Goal: Communication & Community: Answer question/provide support

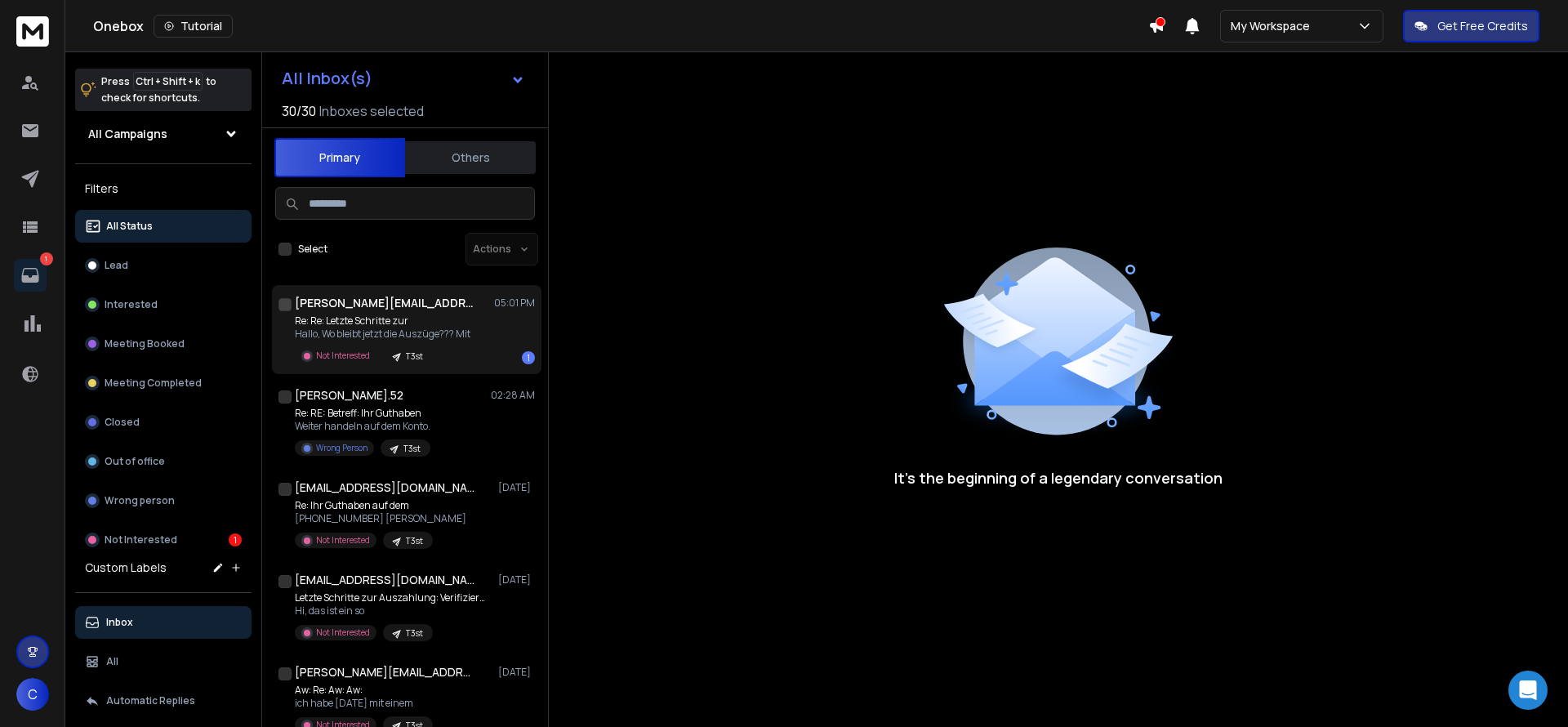
click at [346, 345] on div "Re: Re: Letzte Schritte zur Hallo, Wo bleibt jetzt die Auszüge??? Mit Not Inter…" at bounding box center [383, 339] width 176 height 50
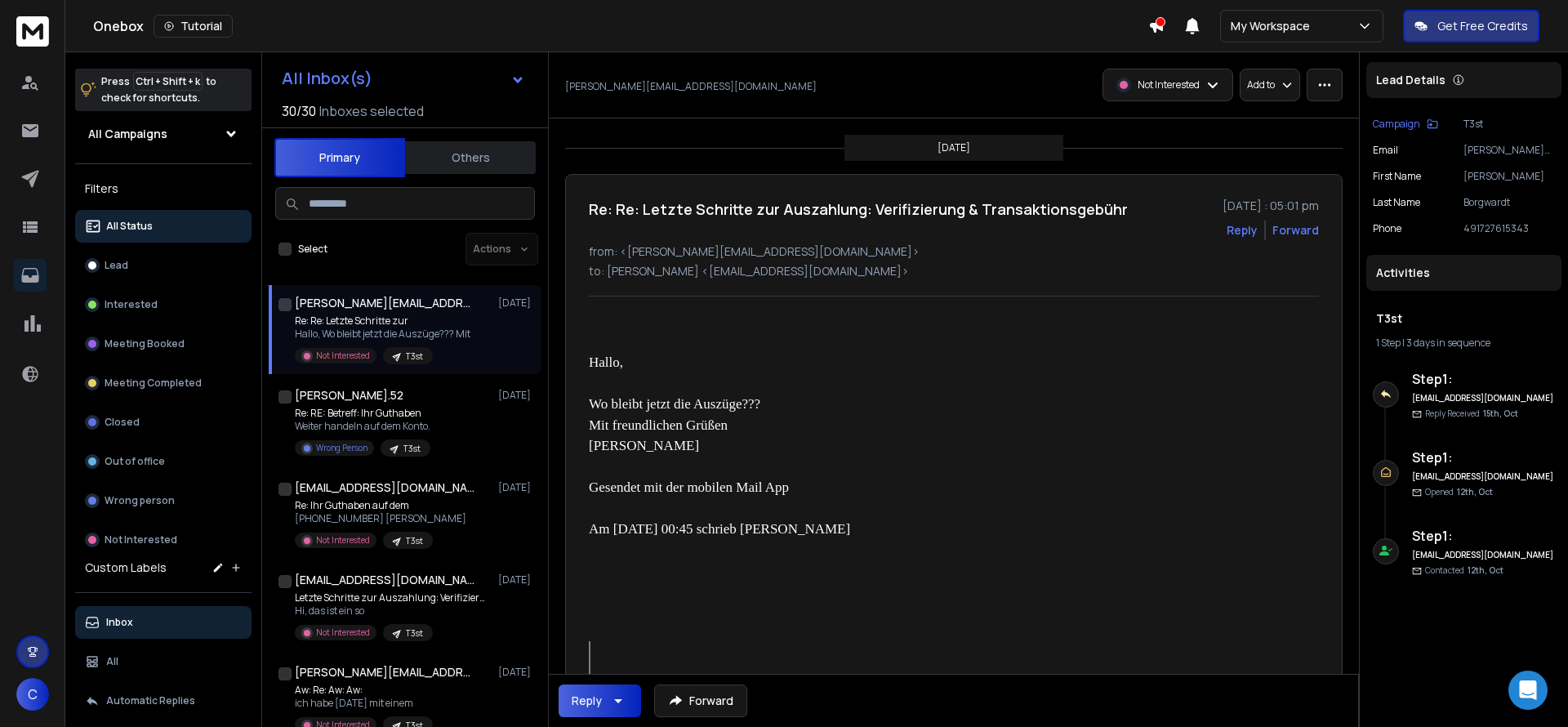
scroll to position [122, 0]
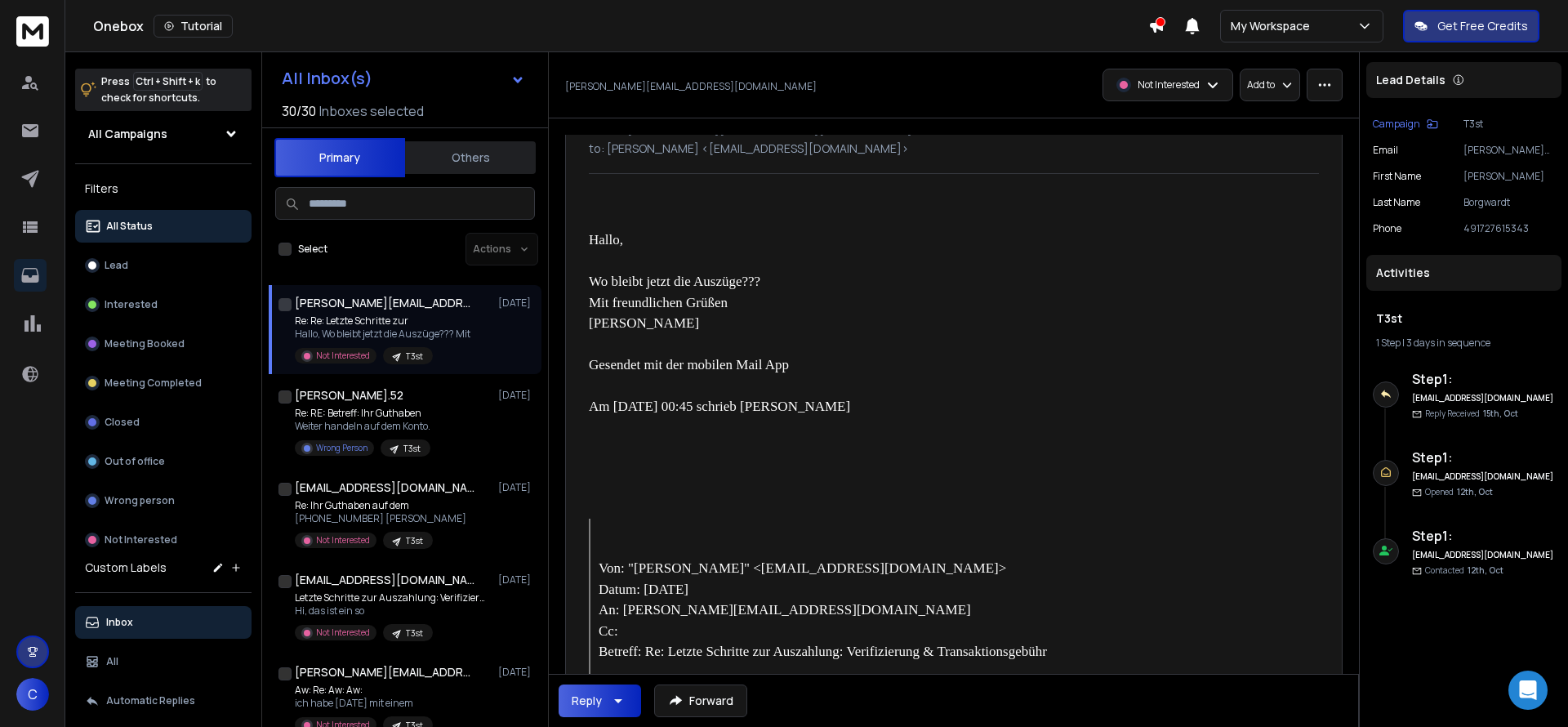
click at [1484, 234] on p "491727615343" at bounding box center [1509, 228] width 91 height 13
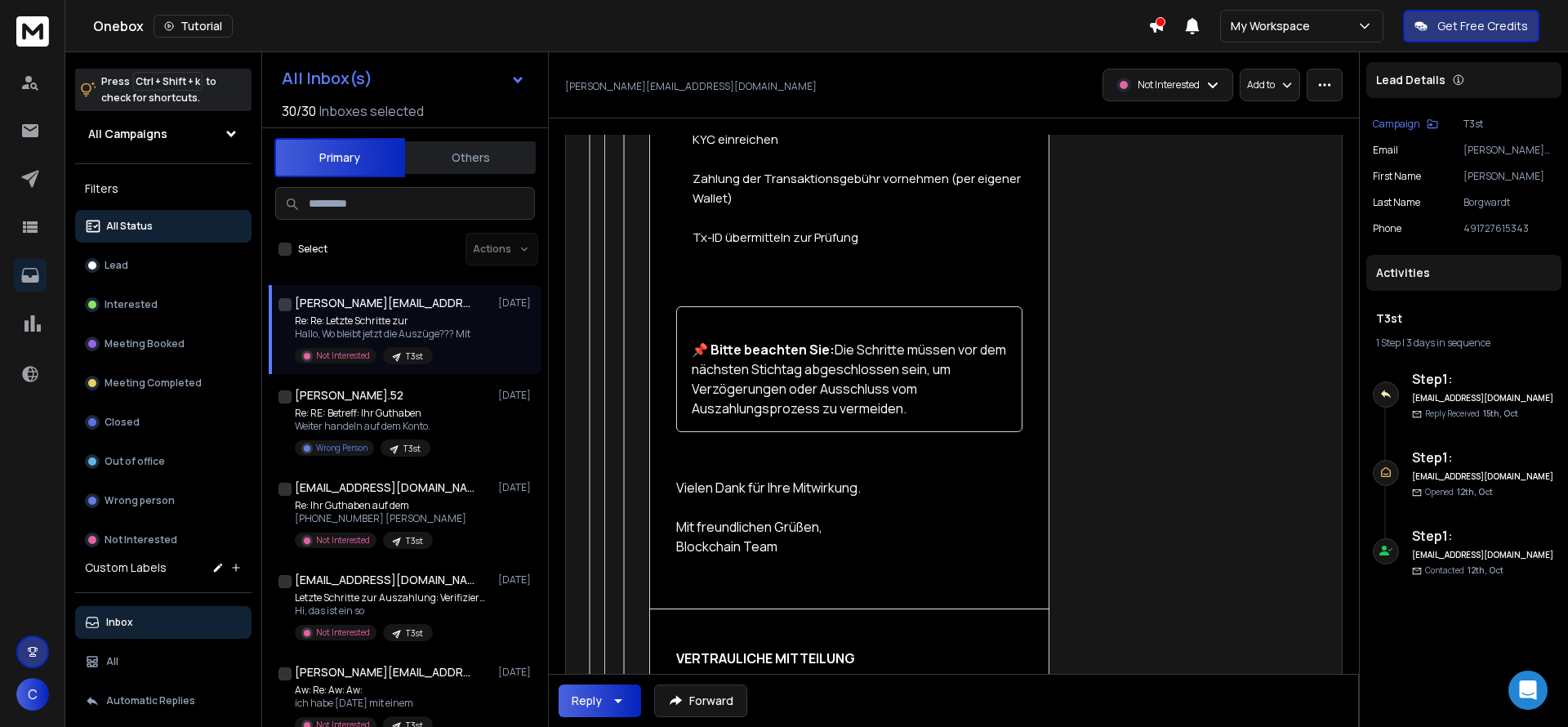
scroll to position [3594, 0]
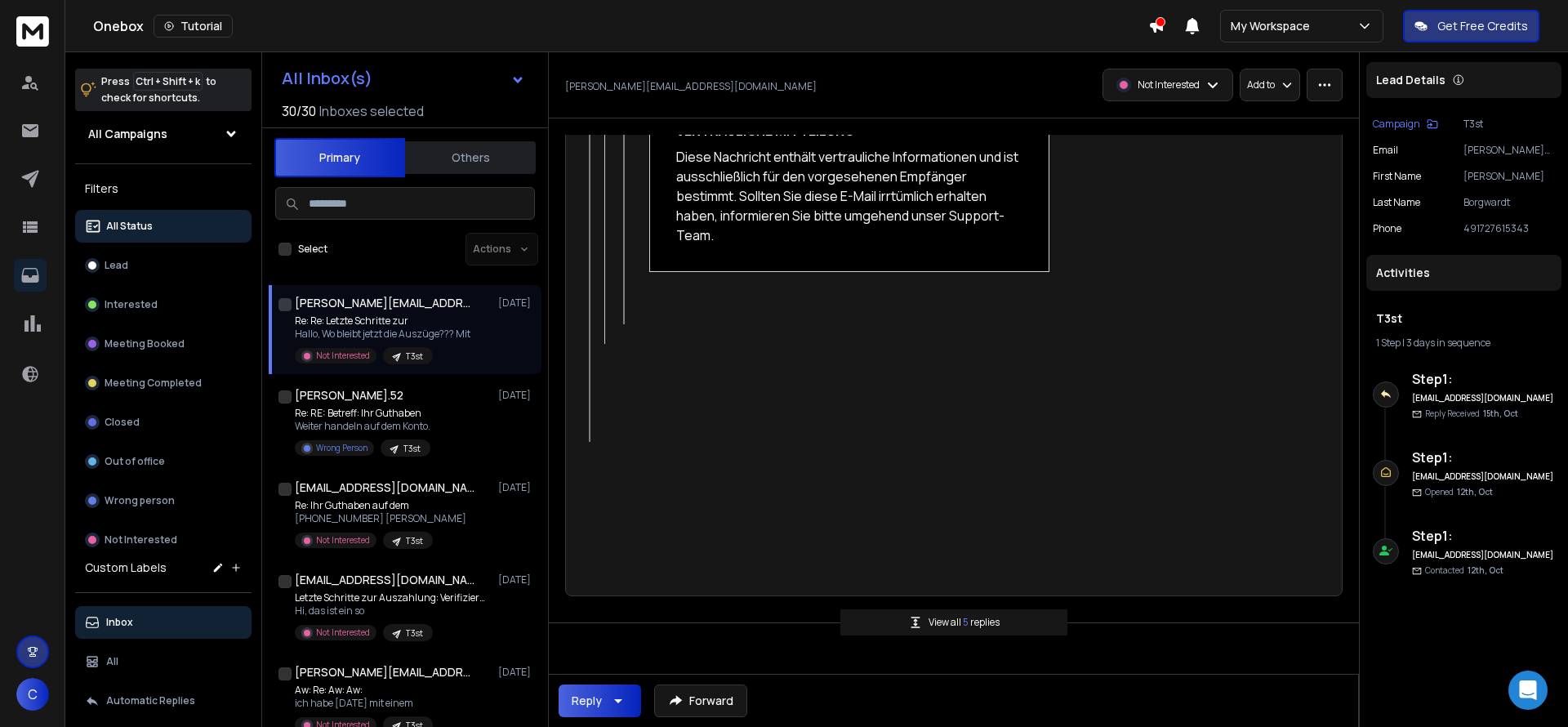
click at [943, 622] on p "View all 5 replies" at bounding box center [964, 622] width 71 height 13
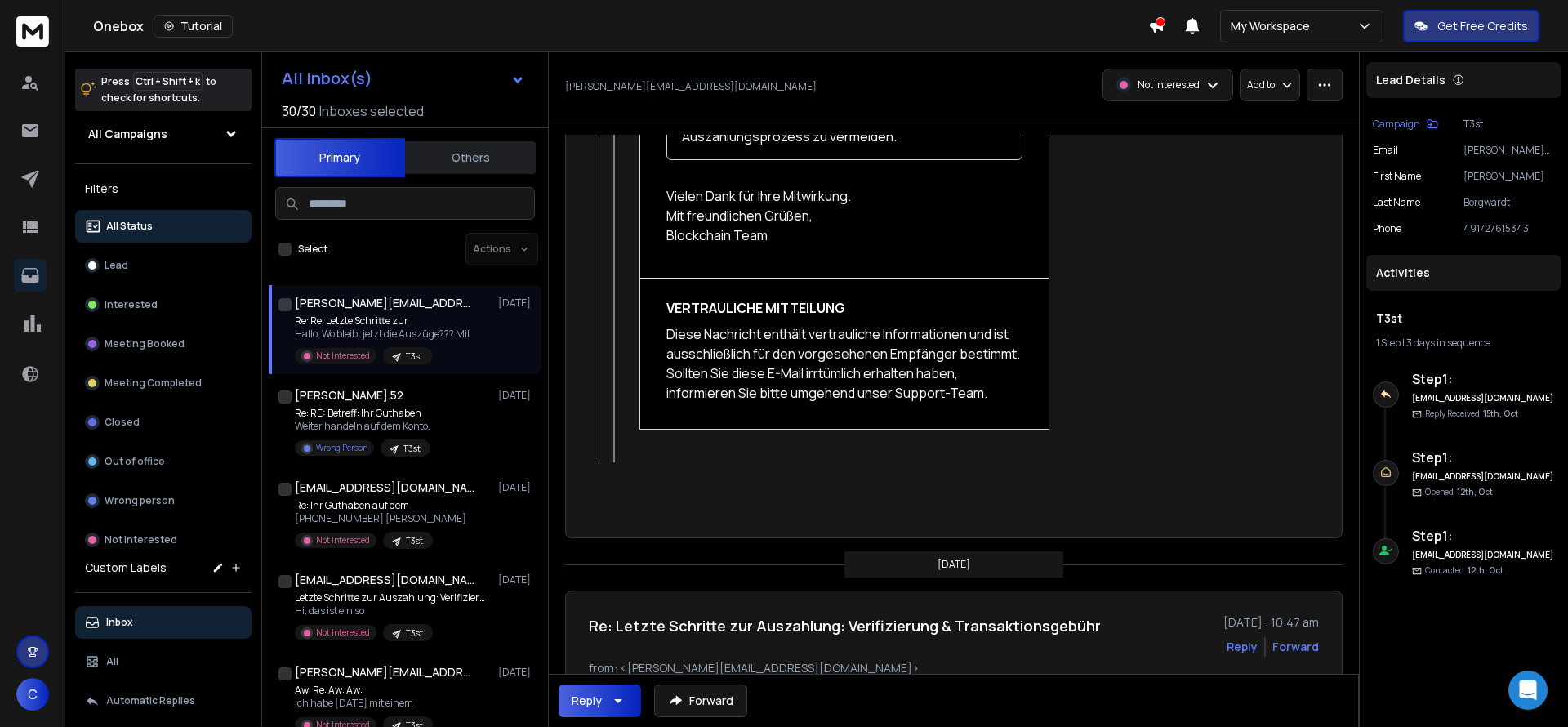
scroll to position [12521, 0]
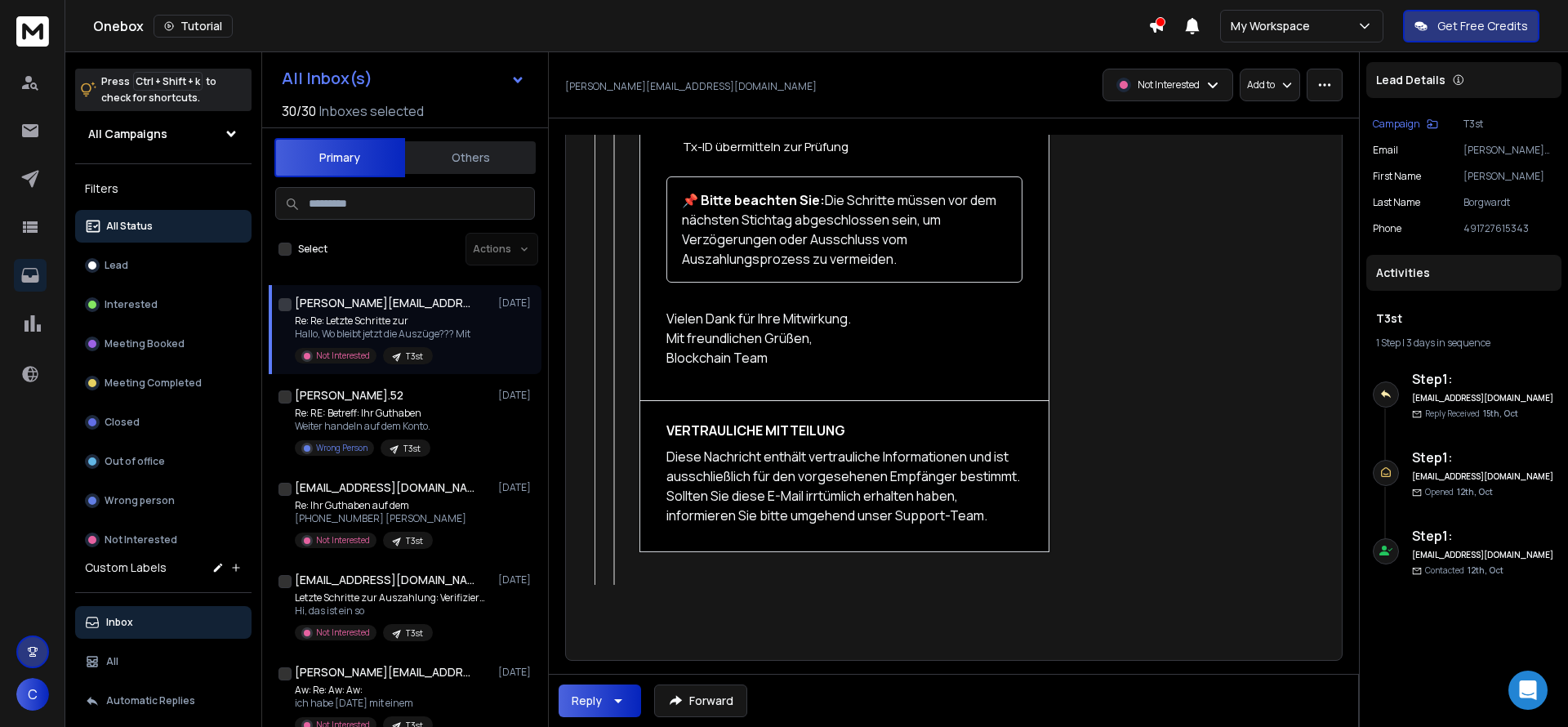
click at [1479, 206] on p "Borgwardt" at bounding box center [1509, 202] width 91 height 13
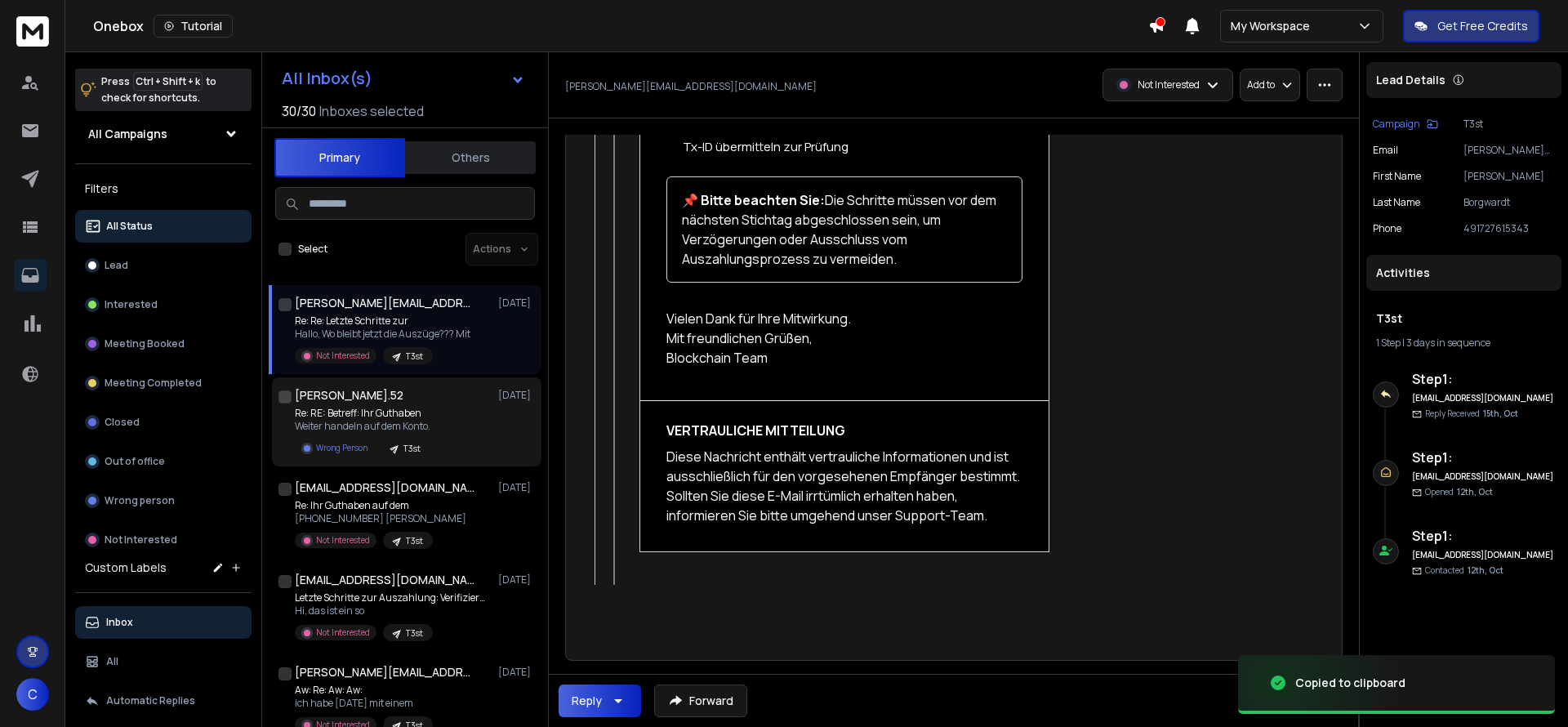
click at [444, 463] on div "[PERSON_NAME].52 [DATE] Re: RE: Betreff: Ihr Guthaben Weiter handeln auf dem Ko…" at bounding box center [407, 421] width 270 height 89
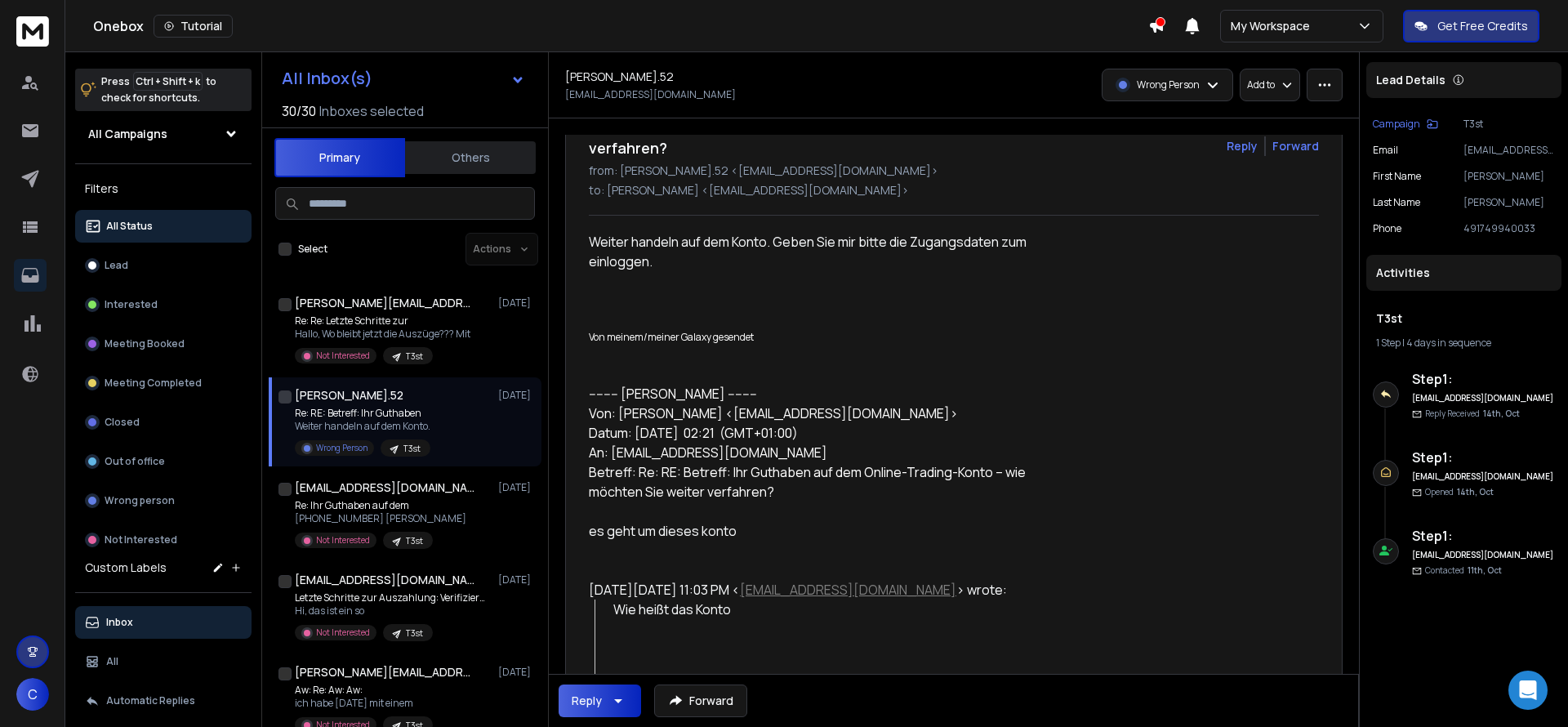
scroll to position [0, 0]
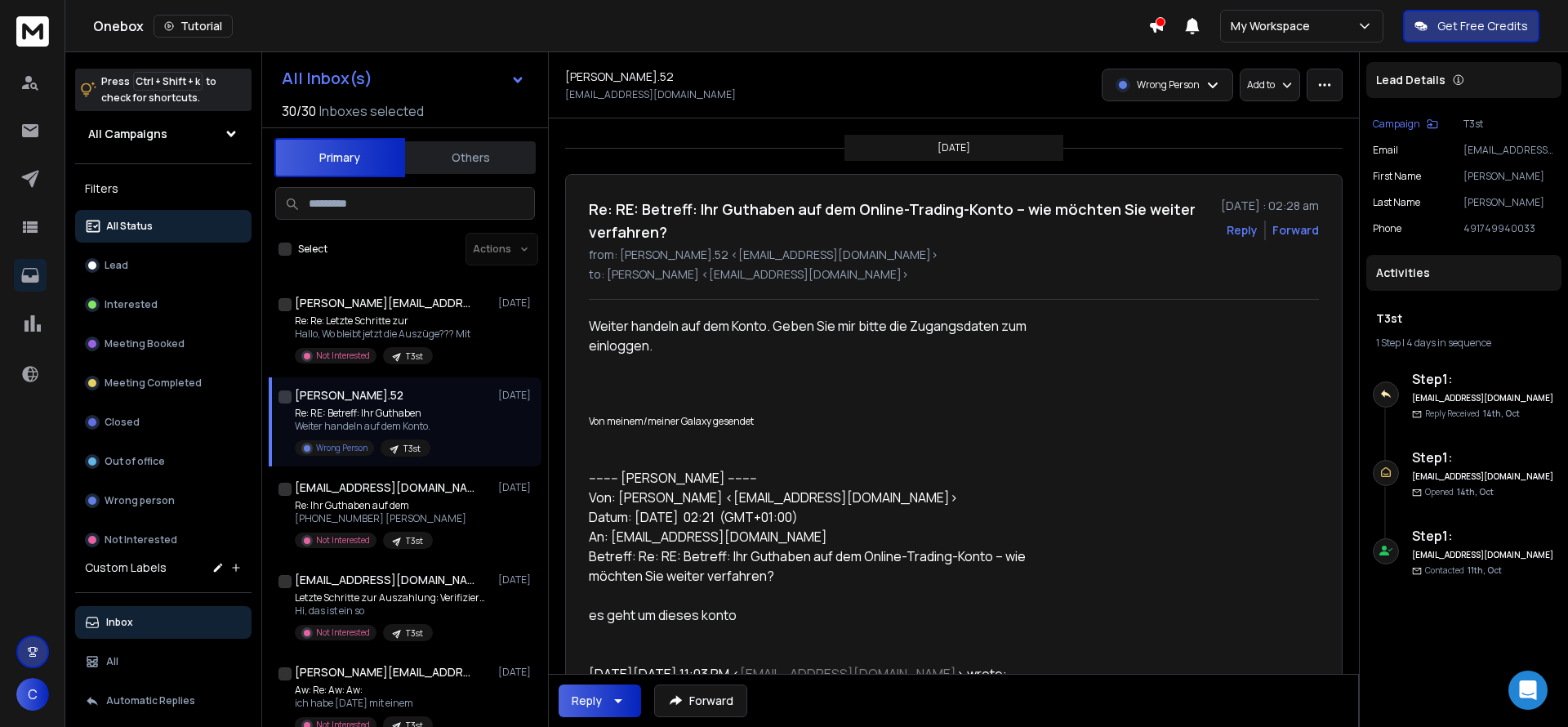
click at [1484, 234] on p "491749940033" at bounding box center [1509, 228] width 91 height 13
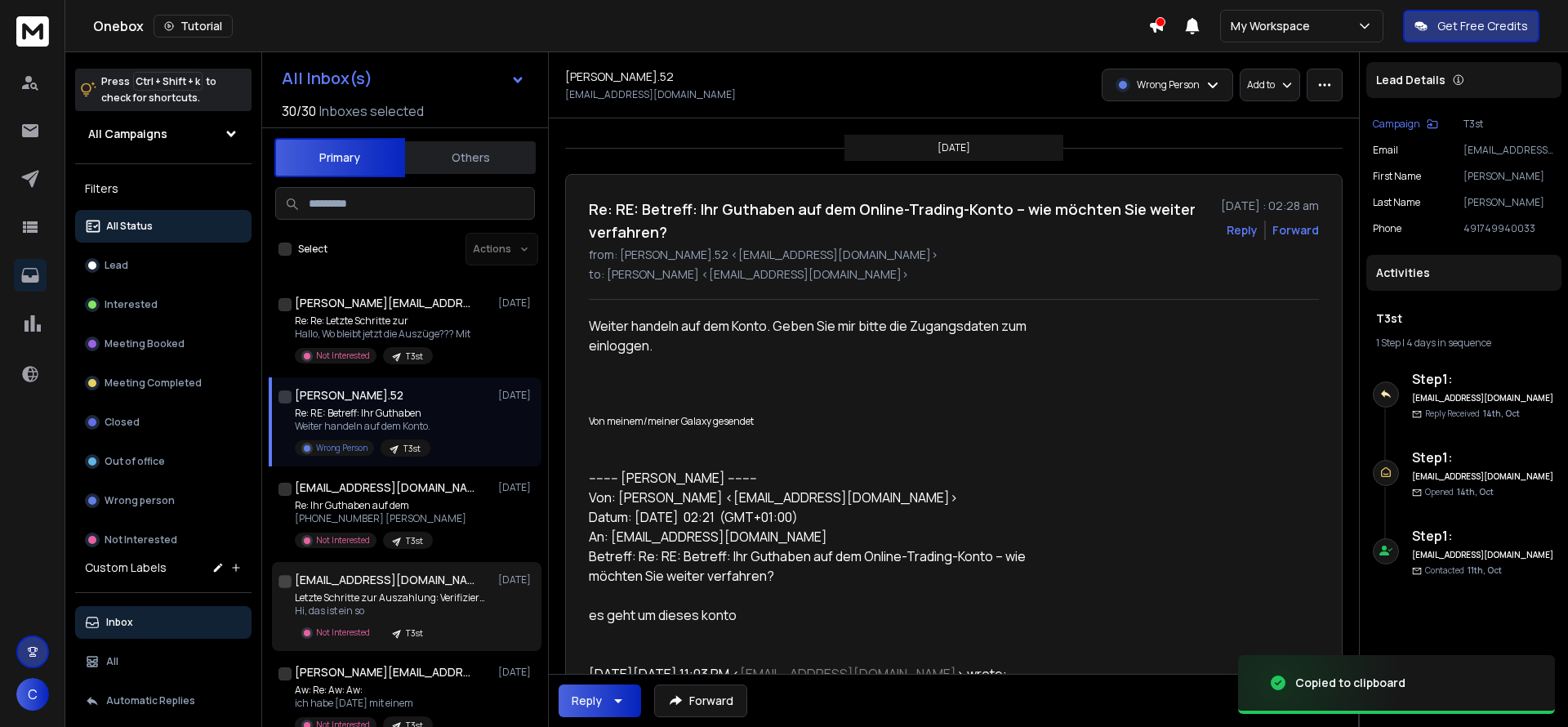
click at [345, 576] on h1 "[EMAIL_ADDRESS][DOMAIN_NAME]" at bounding box center [384, 580] width 180 height 16
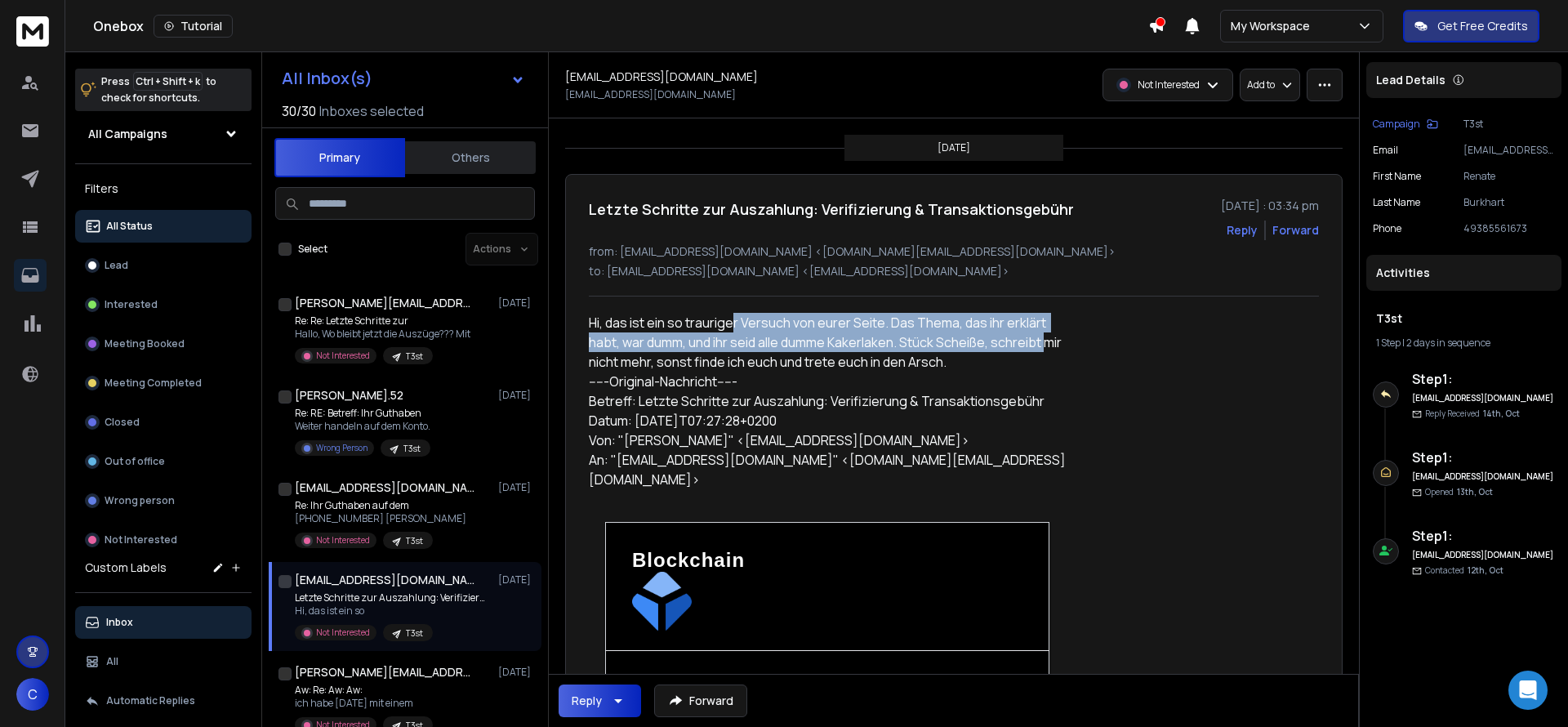
drag, startPoint x: 737, startPoint y: 320, endPoint x: 1099, endPoint y: 342, distance: 362.7
click at [1099, 342] on div "Letzte Schritte zur Auszahlung: Verifizierung & Transaktionsgebühr [DATE] : 03:…" at bounding box center [955, 709] width 731 height 1023
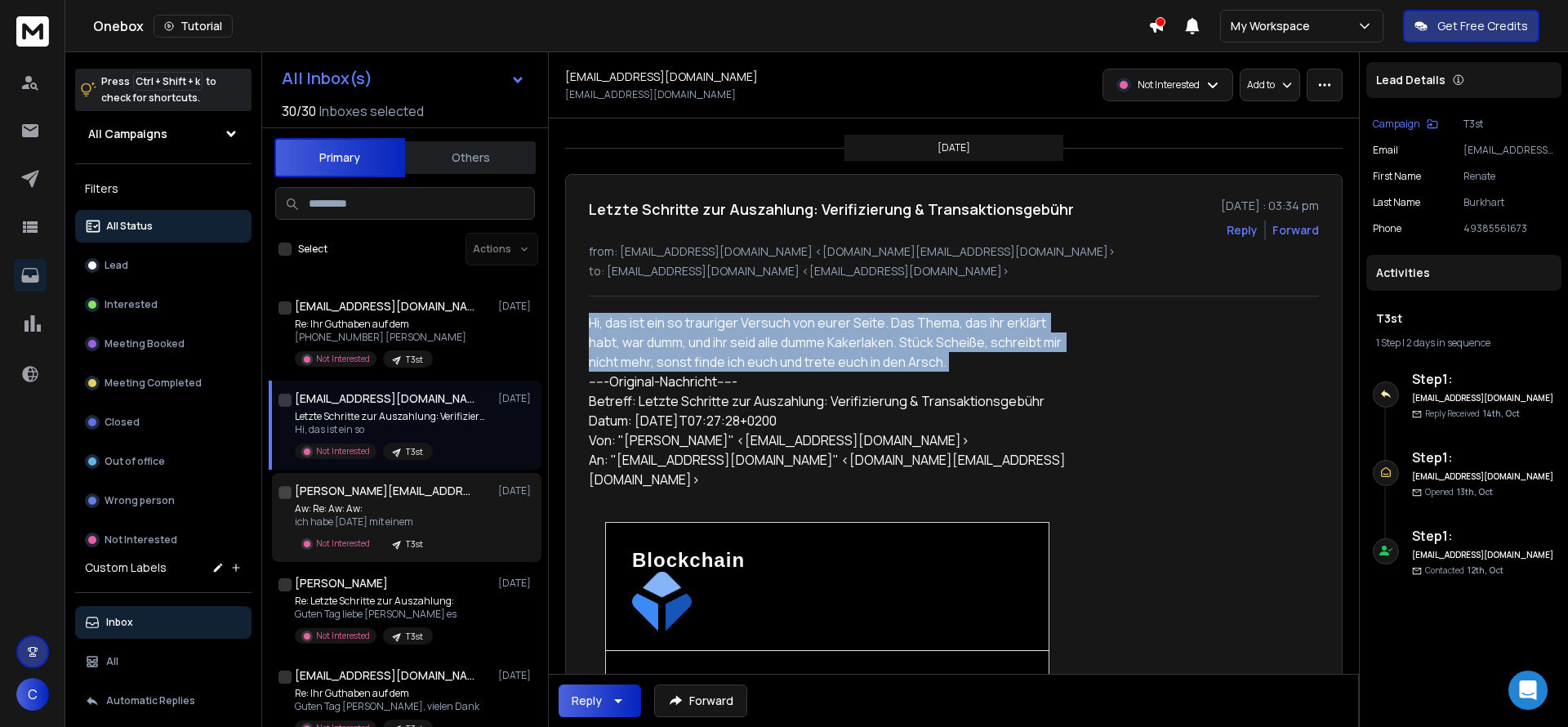
scroll to position [245, 0]
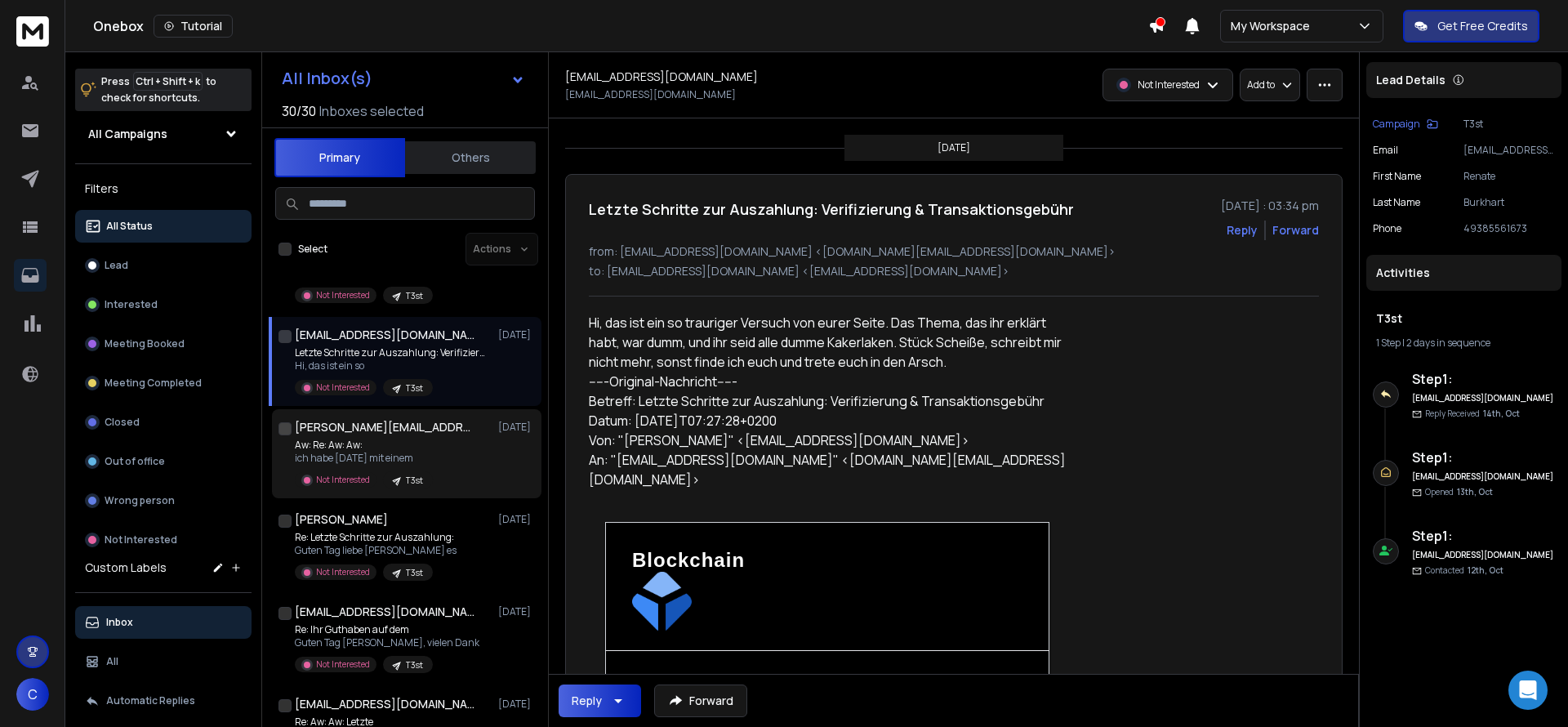
click at [431, 444] on p "Aw: Re: Aw: Aw:" at bounding box center [364, 444] width 138 height 13
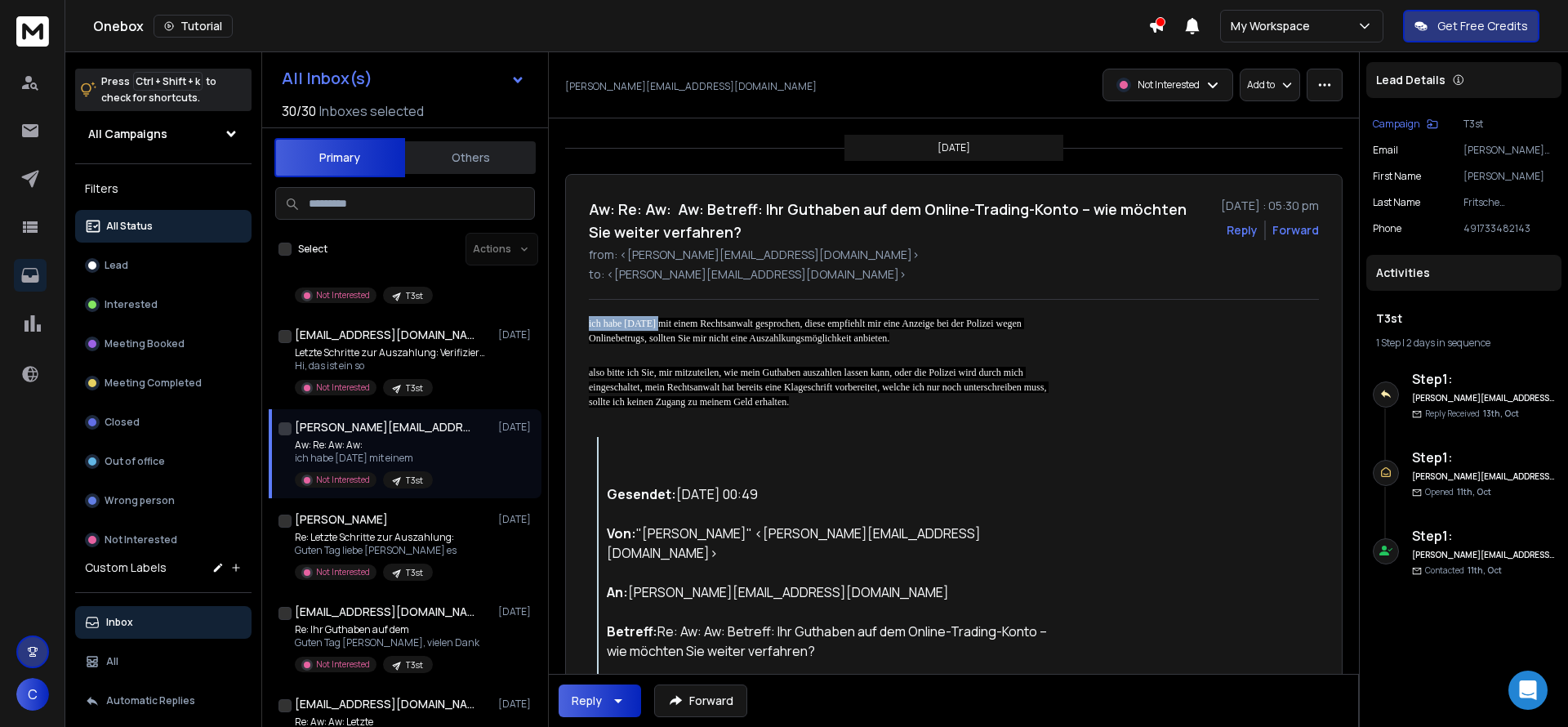
drag, startPoint x: 677, startPoint y: 324, endPoint x: 1083, endPoint y: 355, distance: 407.2
click at [817, 369] on span "also bitte ich Sie, mir mitzuteilen, wie mein Guthaben auszahlen lassen kann, o…" at bounding box center [819, 387] width 460 height 40
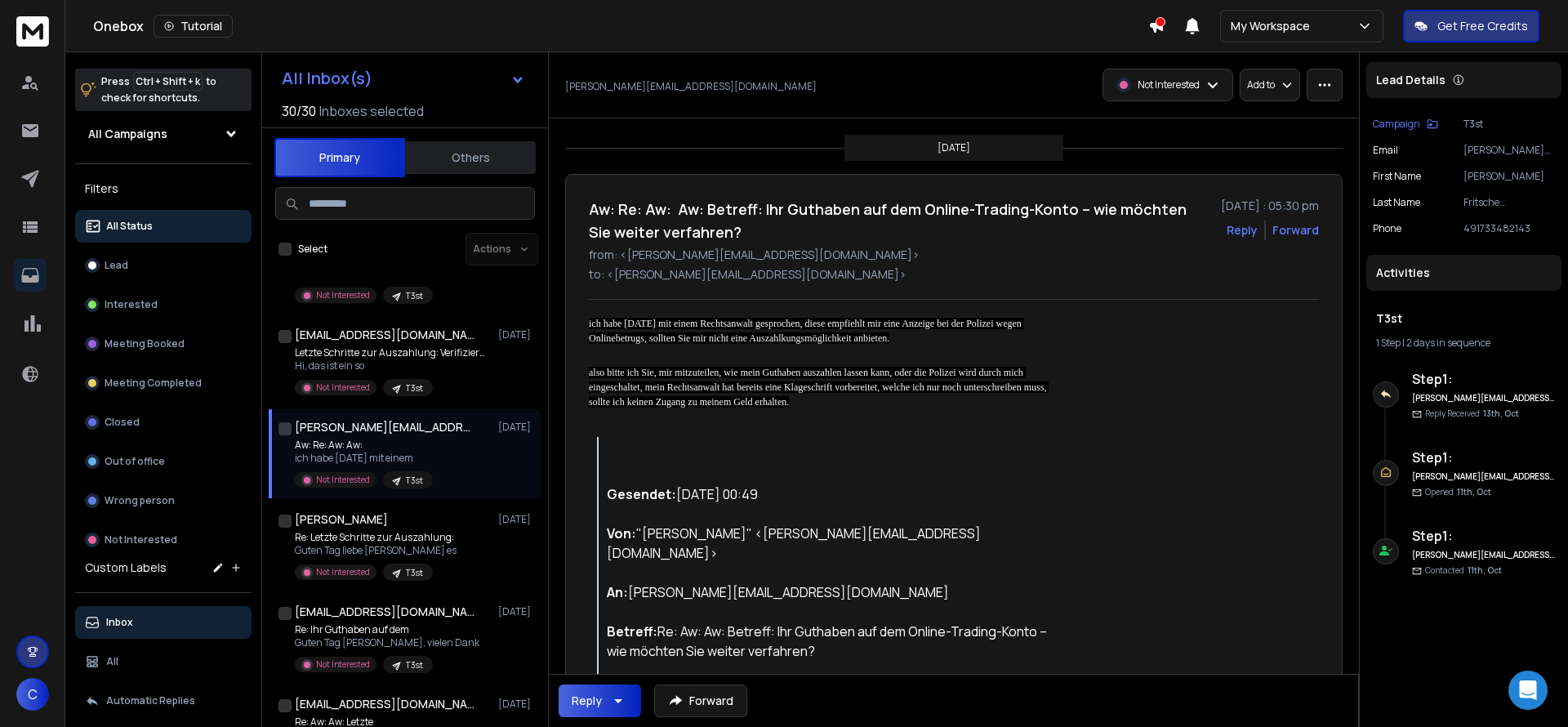
click at [817, 369] on span "also bitte ich Sie, mir mitzuteilen, wie mein Guthaben auszahlen lassen kann, o…" at bounding box center [819, 387] width 460 height 40
click at [1506, 230] on p "491733482143" at bounding box center [1509, 228] width 91 height 13
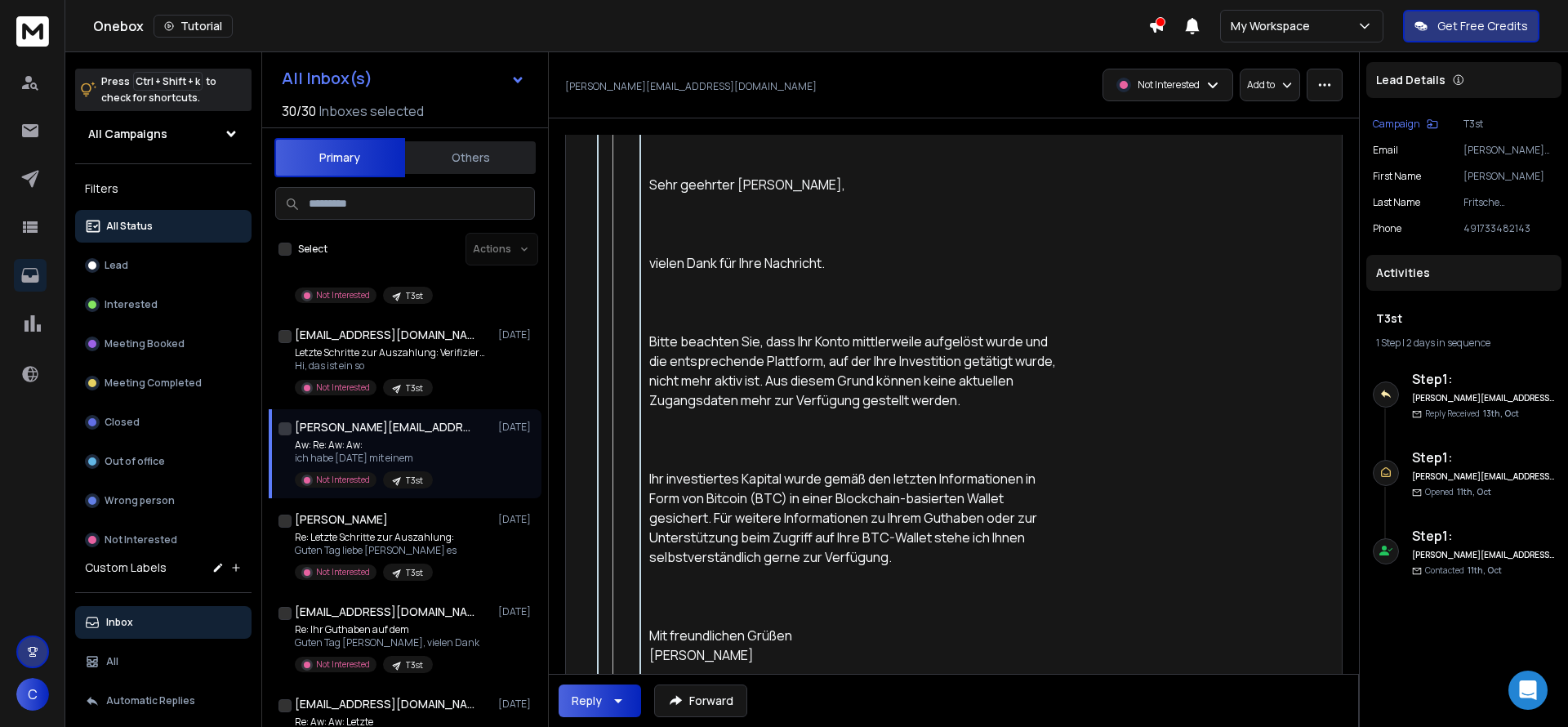
scroll to position [1445, 0]
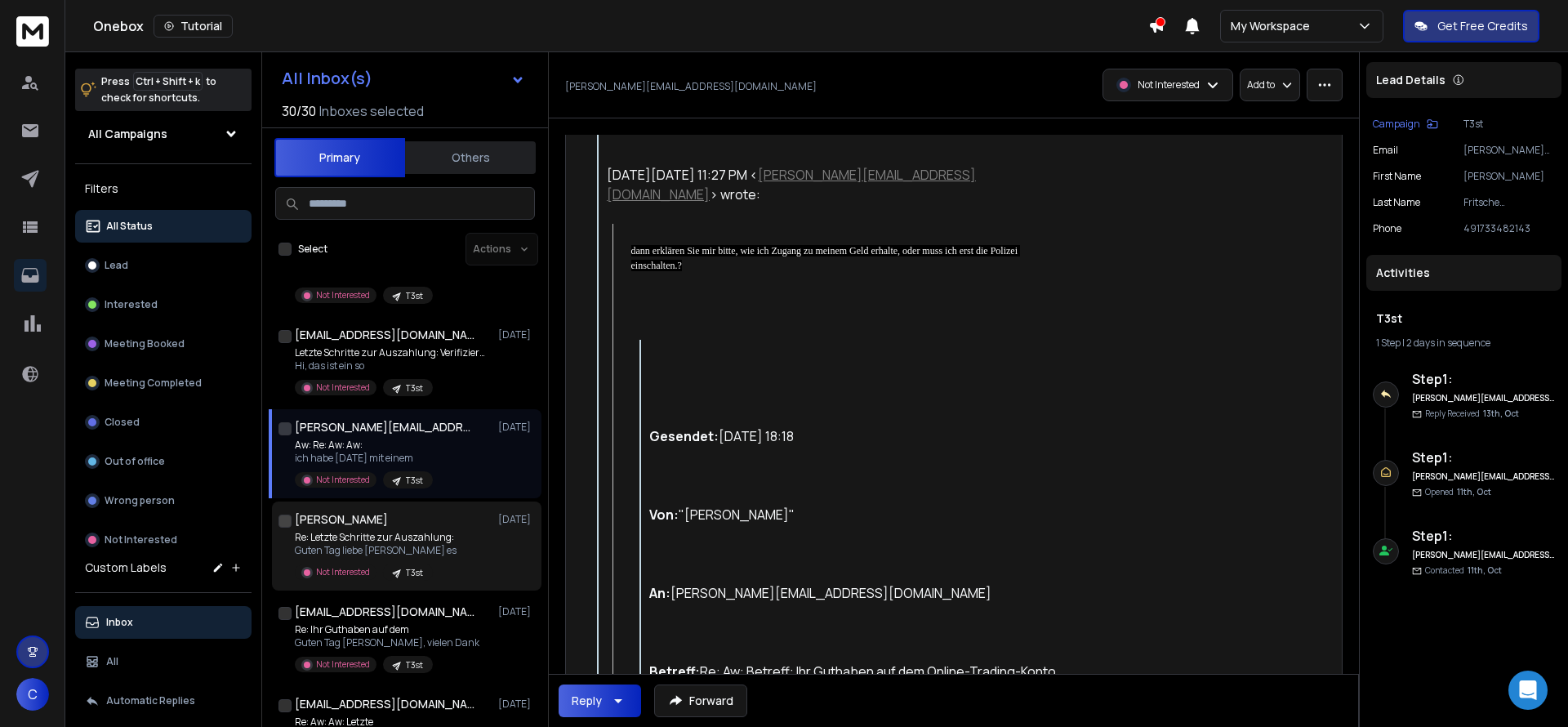
click at [381, 551] on p "Guten Tag liebe [PERSON_NAME] es" at bounding box center [376, 550] width 162 height 13
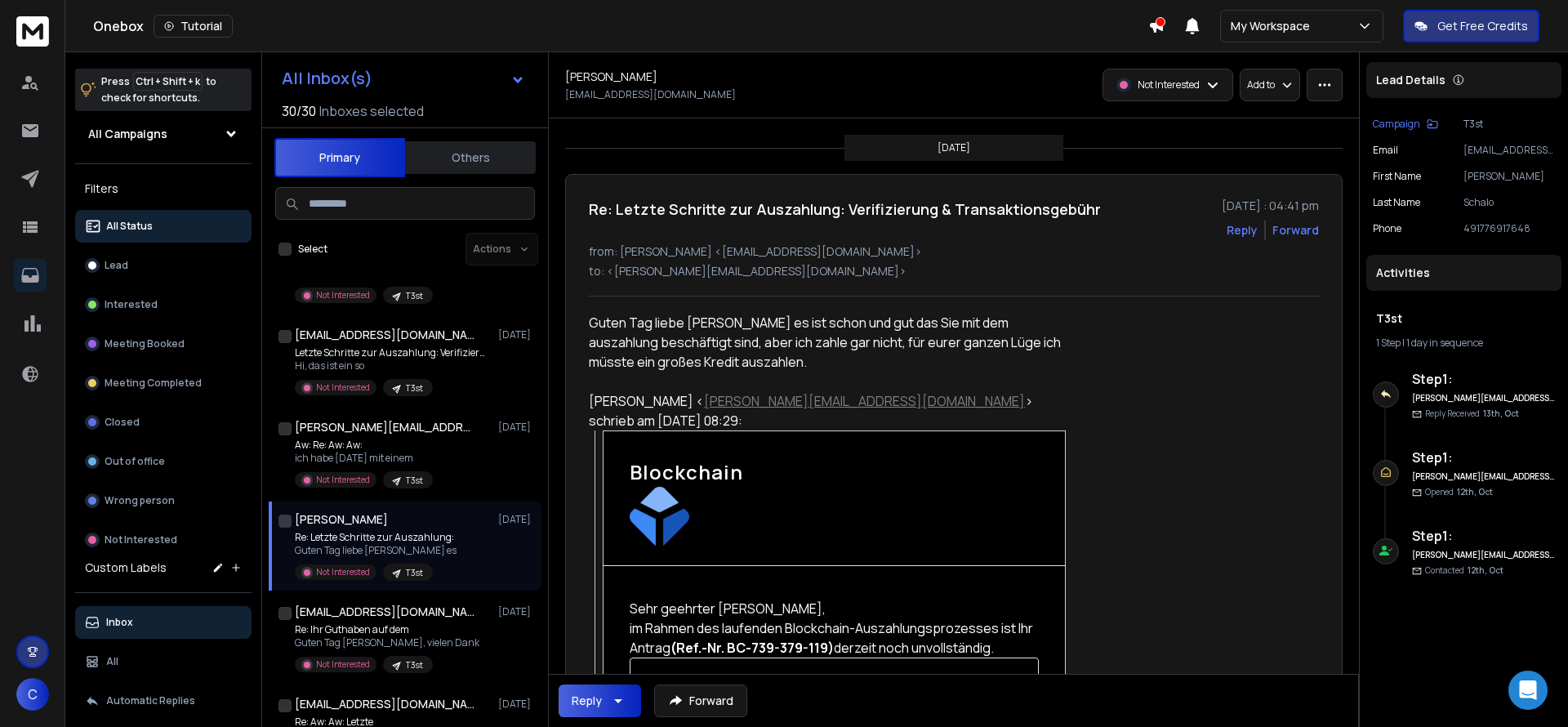
click at [1471, 231] on p "491776917648" at bounding box center [1509, 228] width 91 height 13
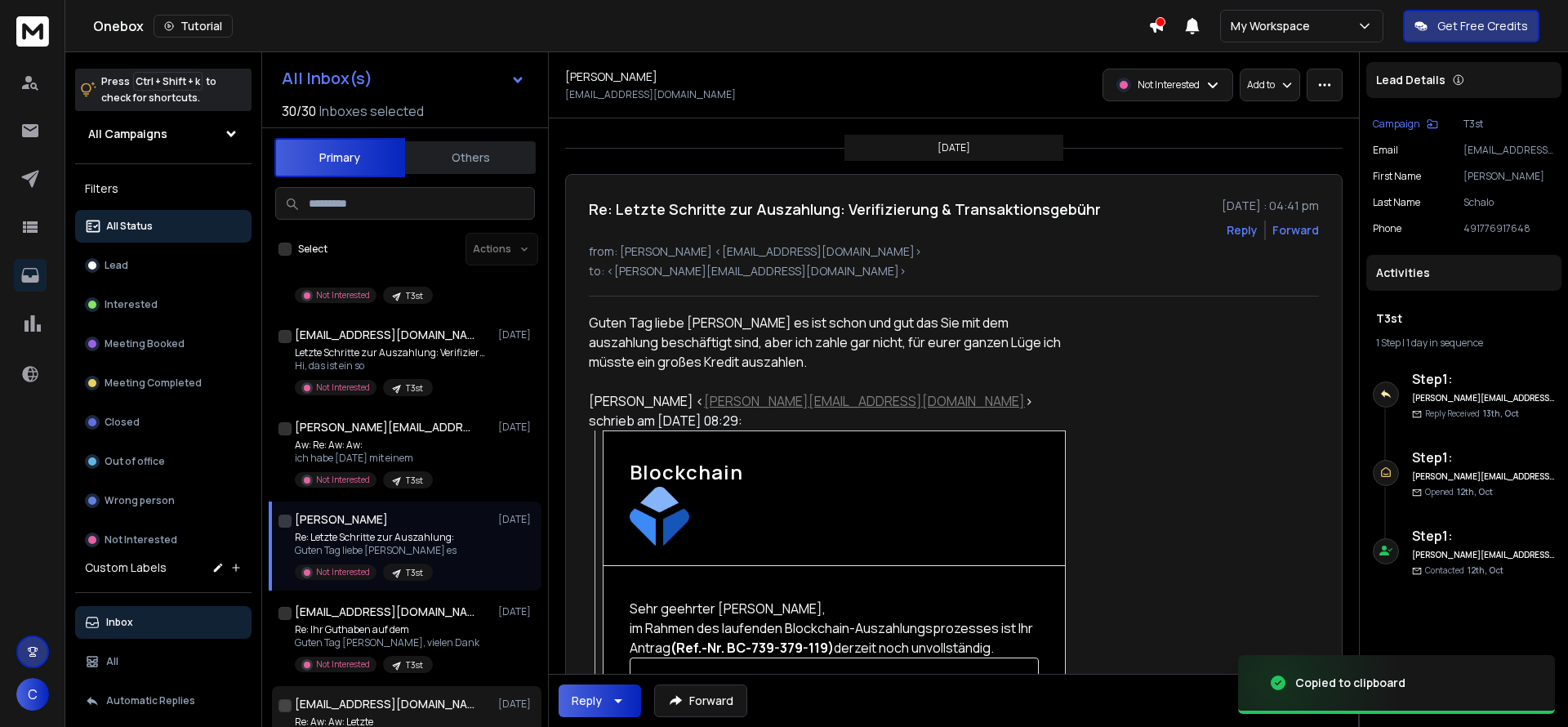
scroll to position [368, 0]
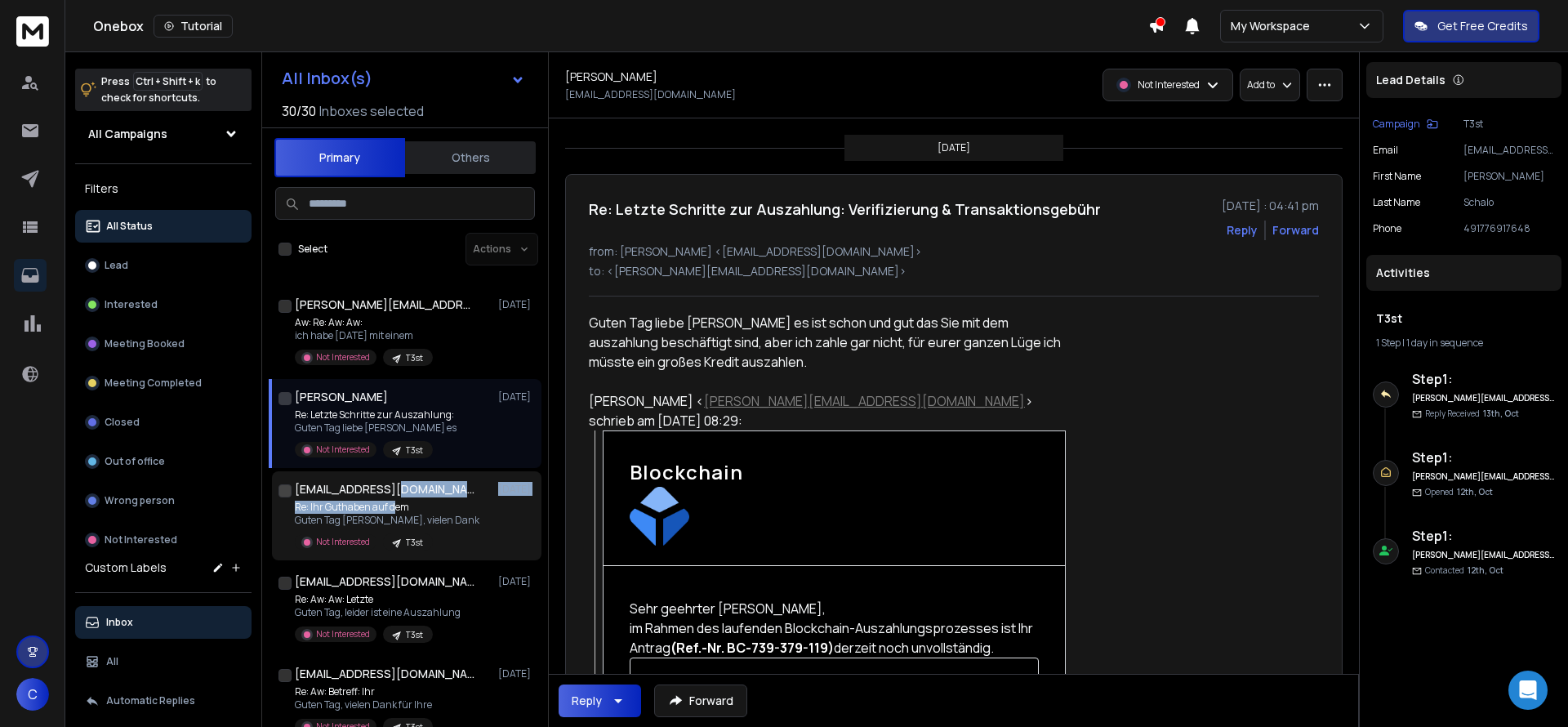
click at [396, 500] on div "[EMAIL_ADDRESS][DOMAIN_NAME] [DATE] Re: Ihr Guthaben auf dem Guten Tag [PERSON_…" at bounding box center [414, 515] width 240 height 70
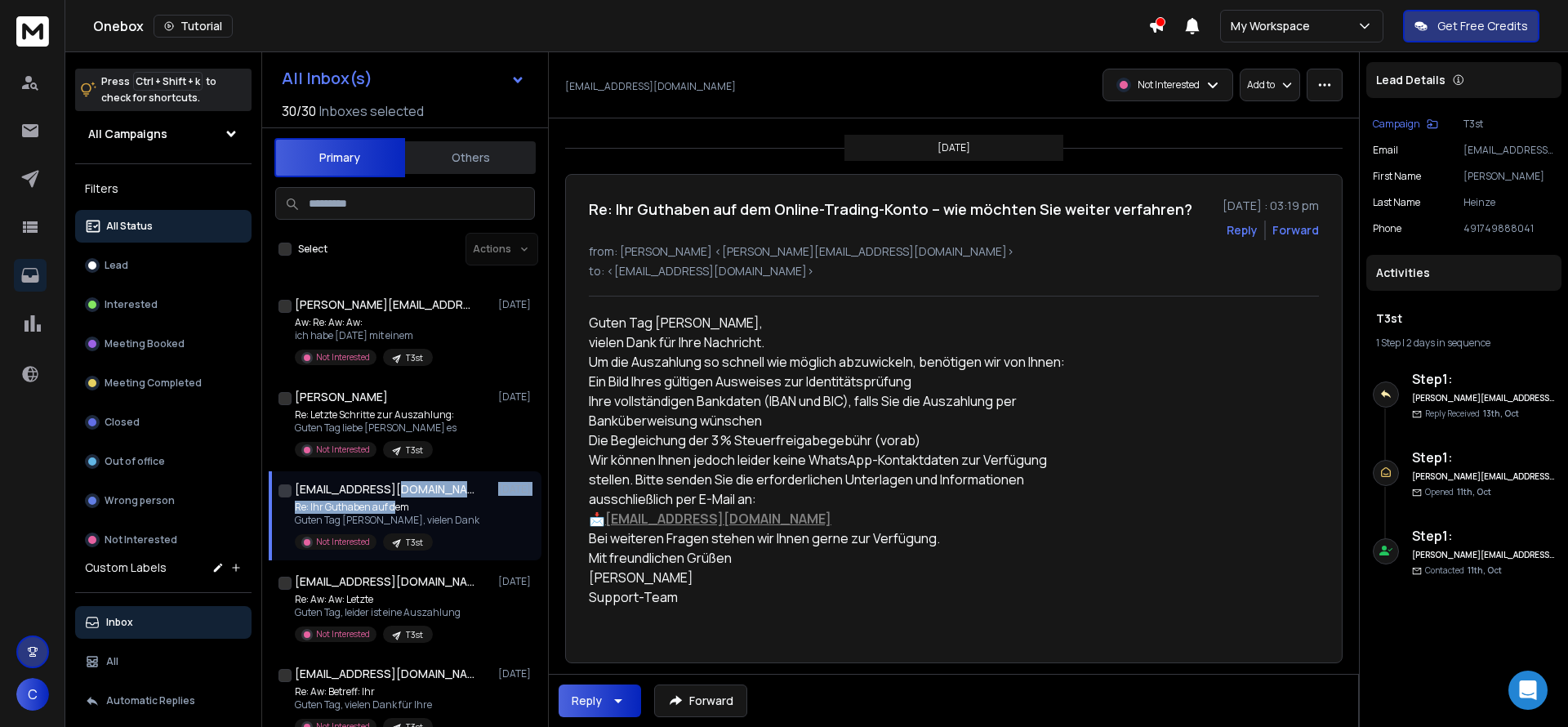
scroll to position [90, 0]
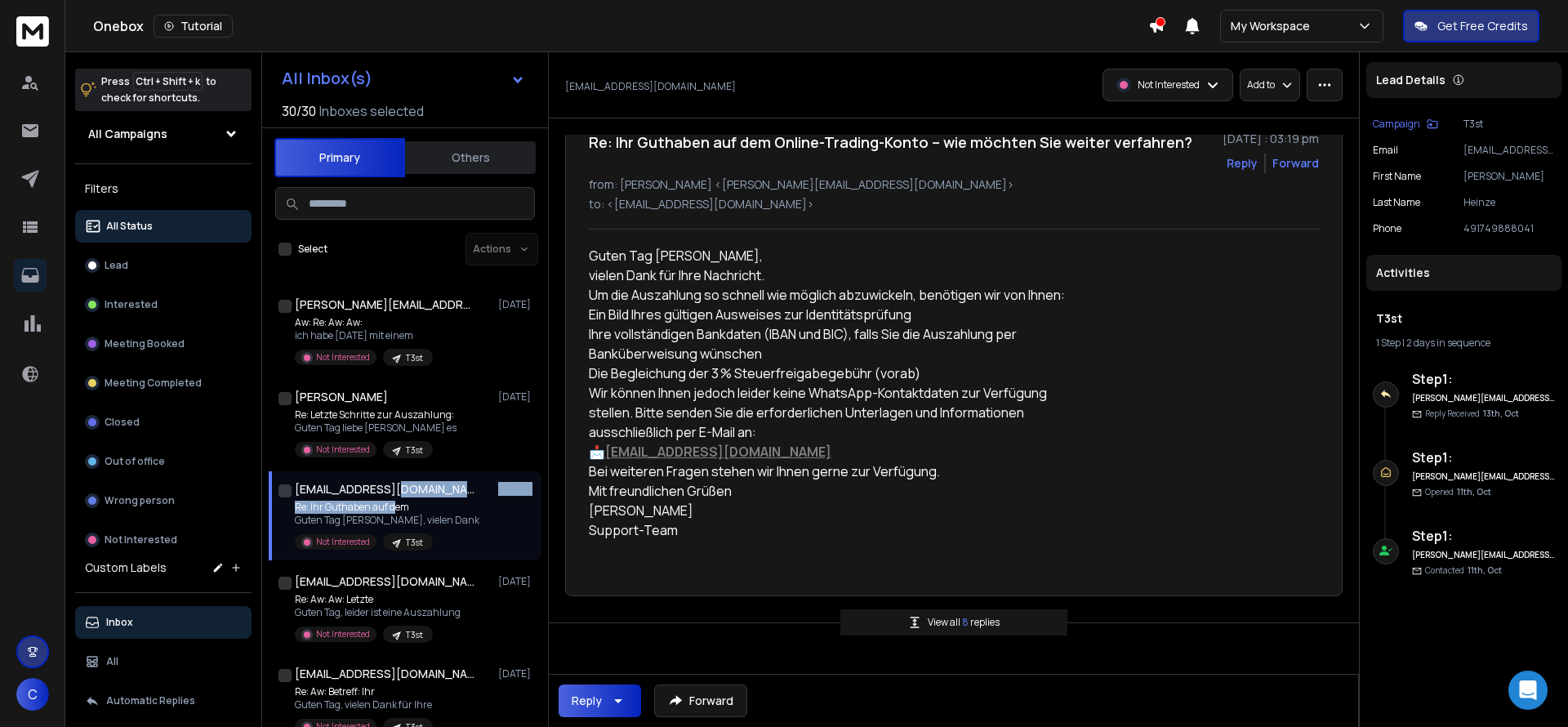
click at [912, 638] on div "[DATE] Re: Ihr Guthaben auf dem Online-Trading-Konto – wie möchten Sie weiter v…" at bounding box center [954, 424] width 810 height 711
click at [912, 635] on div "View all 8 replies" at bounding box center [955, 622] width 227 height 26
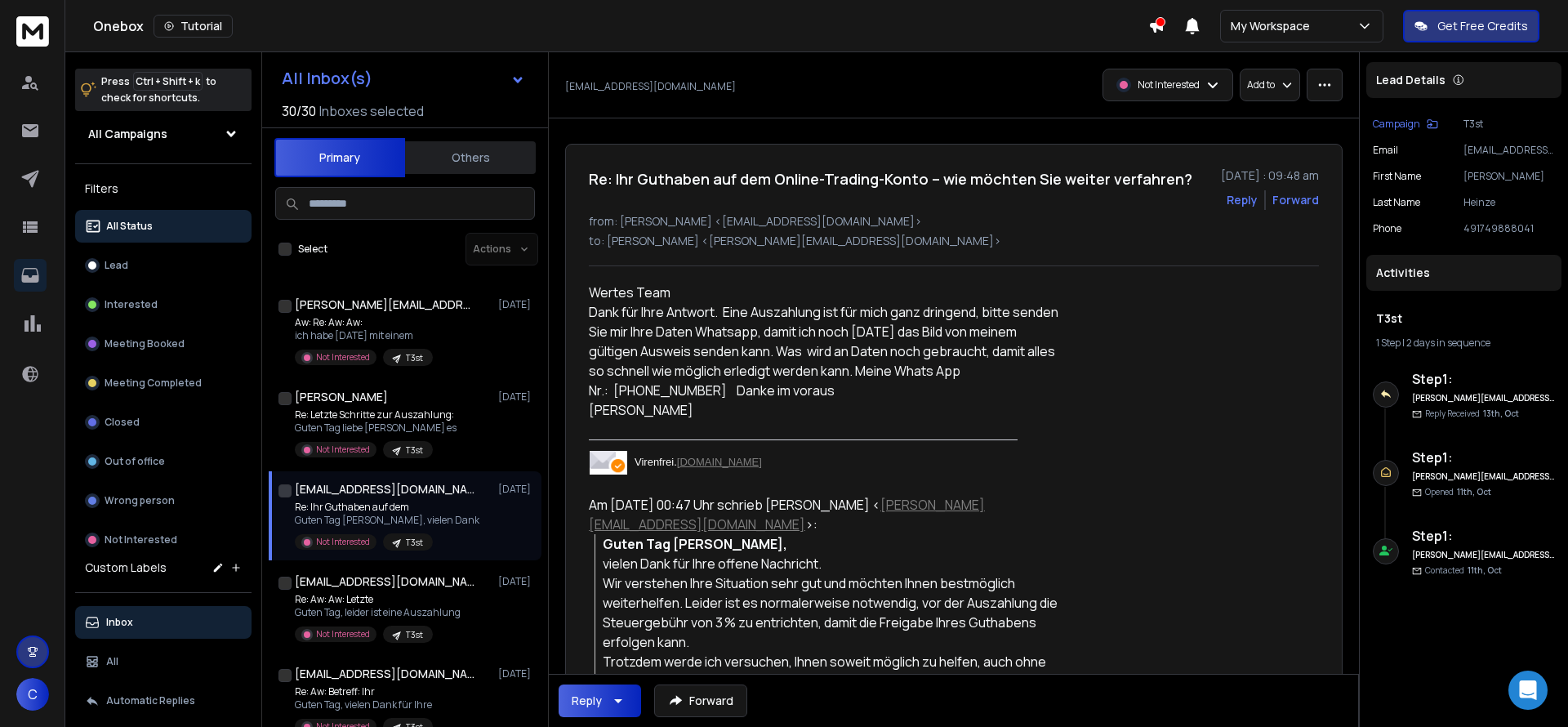
scroll to position [580, 0]
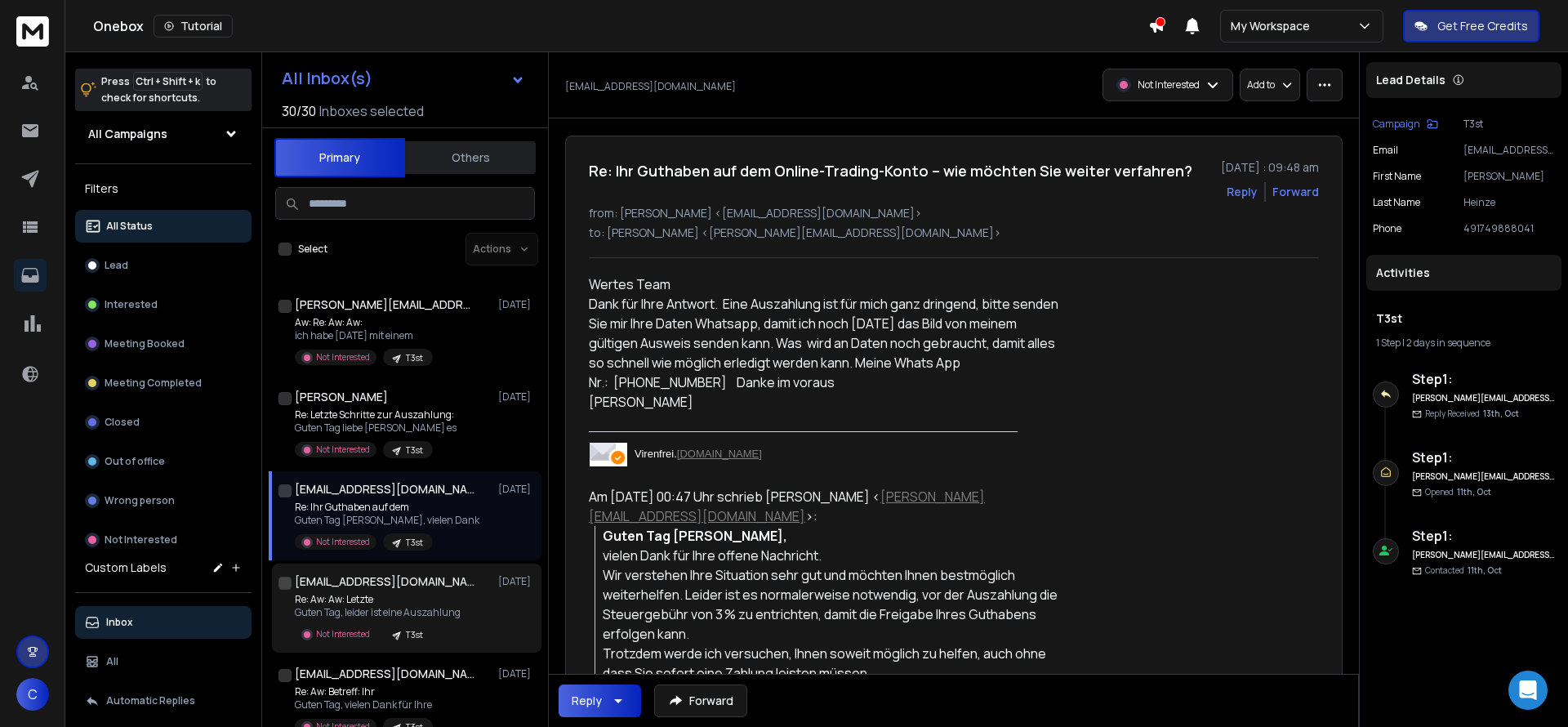
click at [396, 633] on icon at bounding box center [398, 634] width 14 height 14
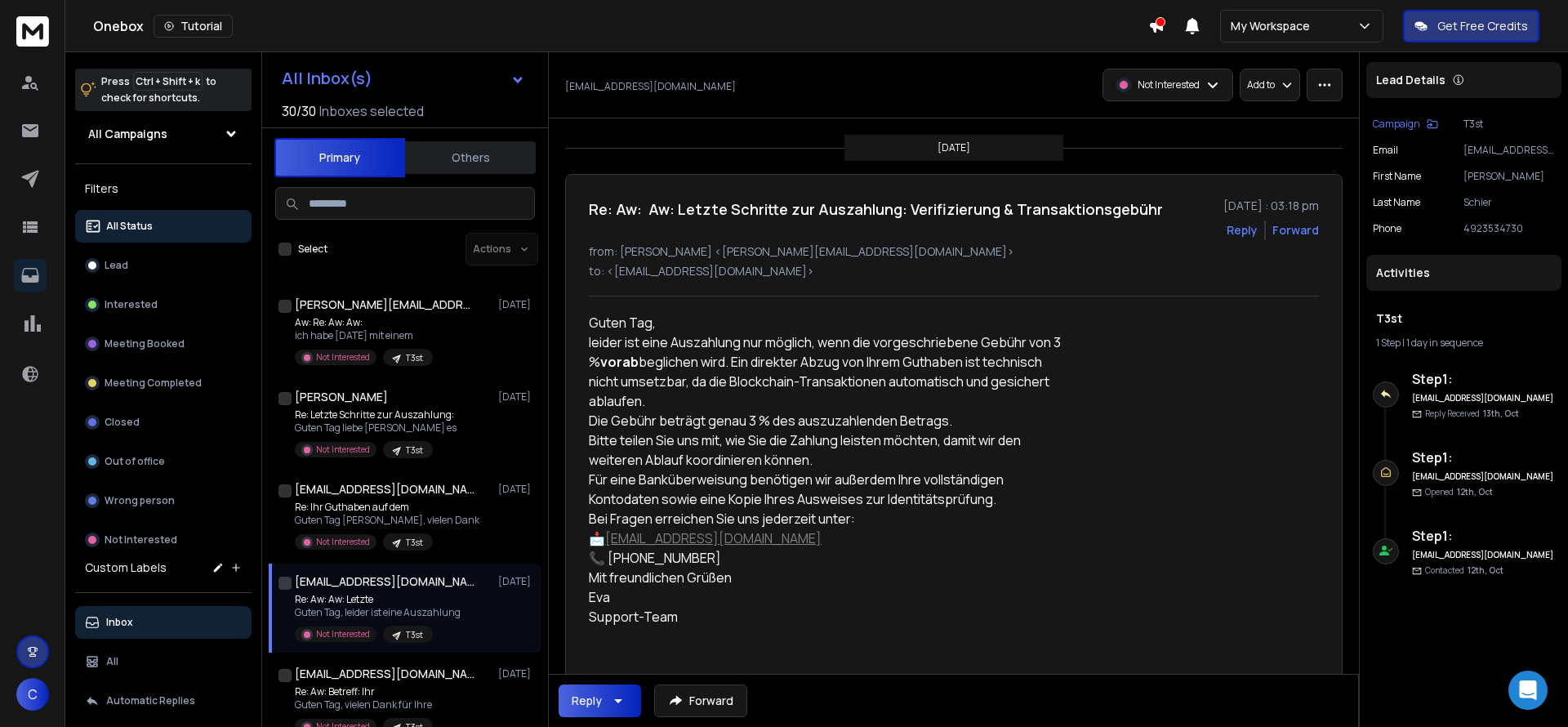
scroll to position [245, 0]
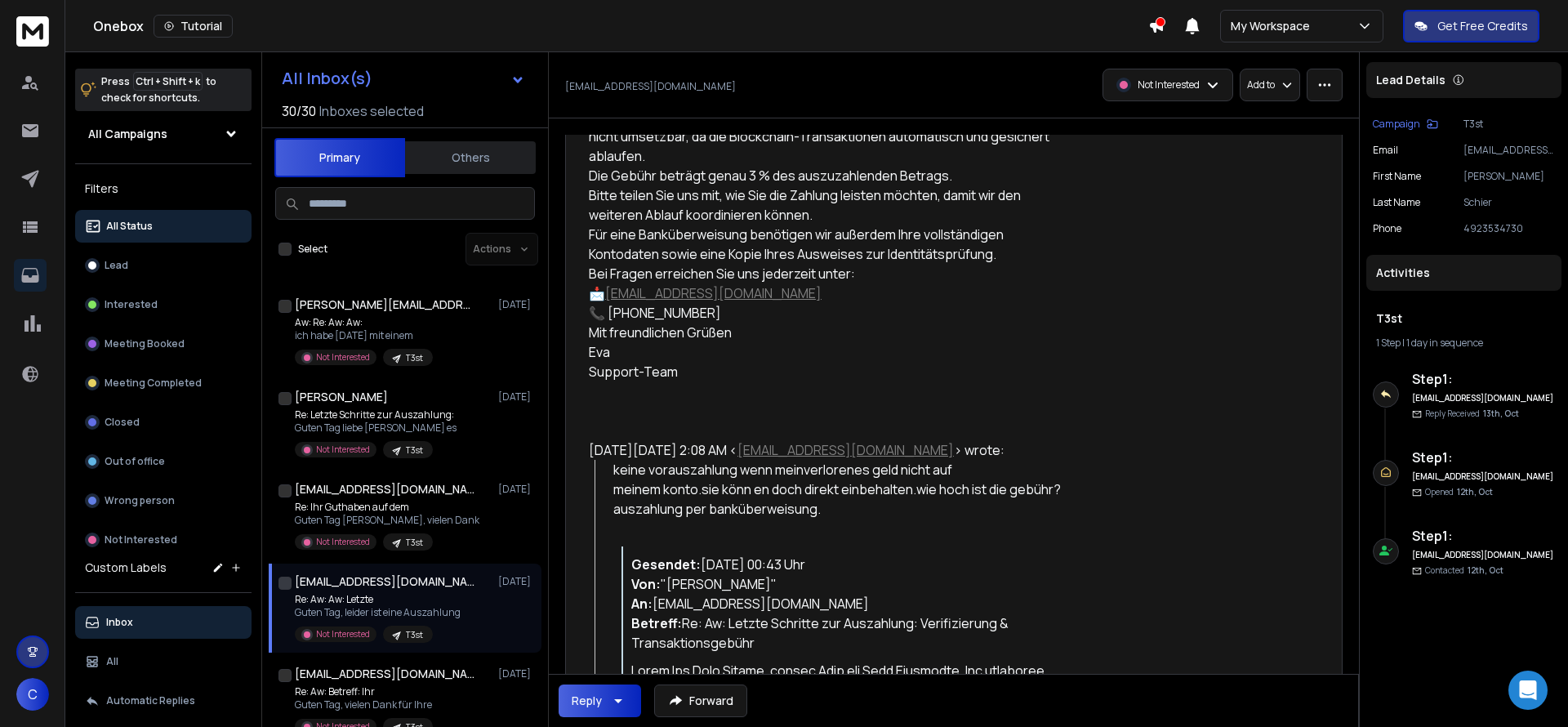
click at [1505, 226] on p "4923534730" at bounding box center [1509, 228] width 91 height 13
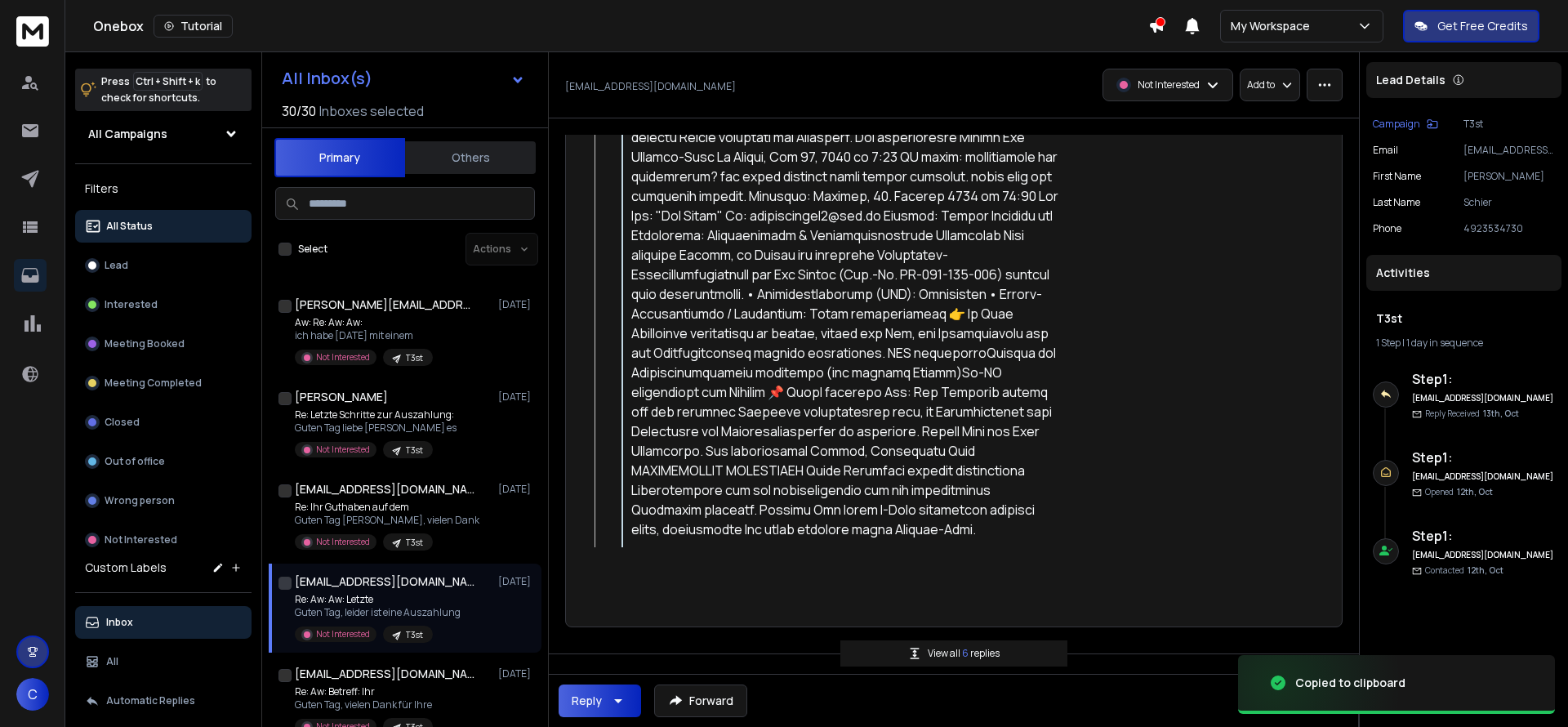
scroll to position [1025, 0]
